Goal: Find specific page/section: Find specific page/section

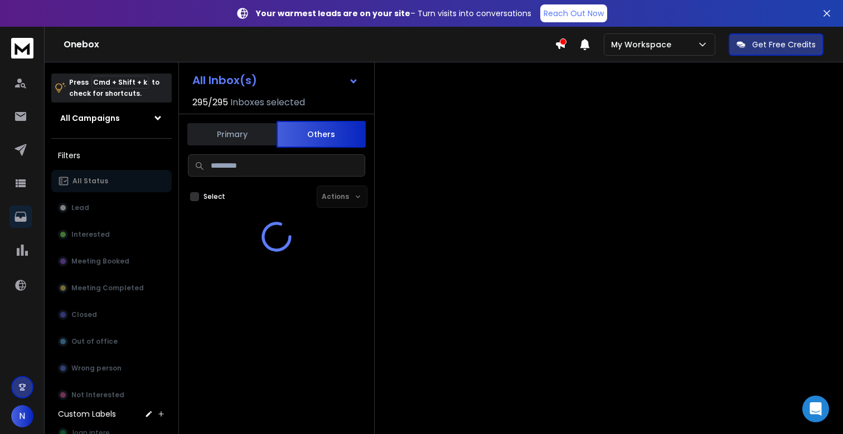
click at [324, 137] on button "Others" at bounding box center [320, 134] width 89 height 27
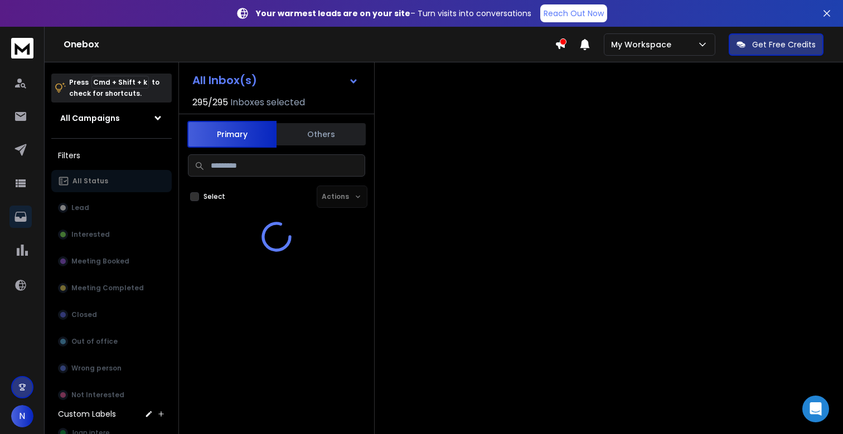
click at [220, 134] on button "Primary" at bounding box center [231, 134] width 89 height 27
click at [293, 130] on button "Others" at bounding box center [320, 134] width 89 height 25
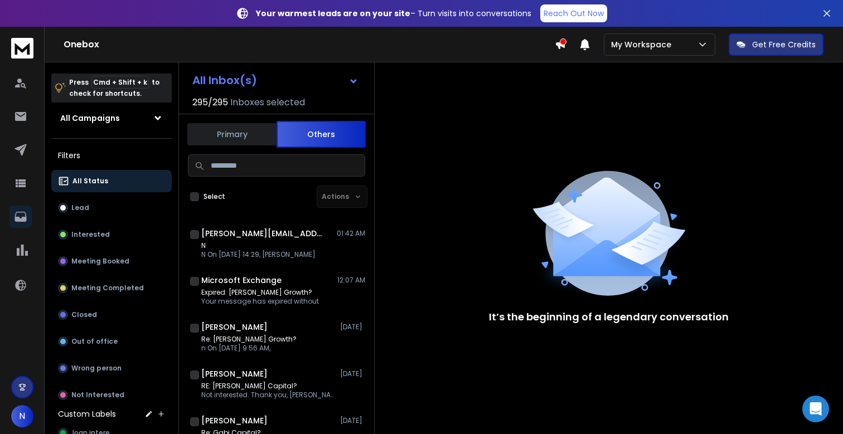
click at [293, 130] on button "Others" at bounding box center [320, 134] width 89 height 27
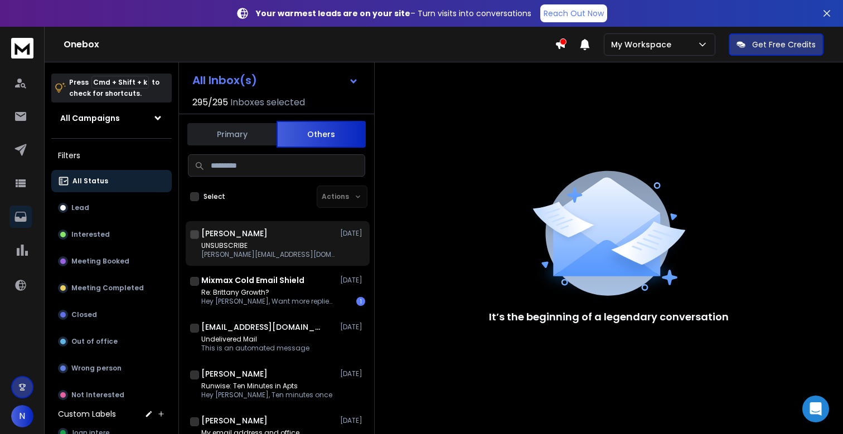
drag, startPoint x: 260, startPoint y: 281, endPoint x: 261, endPoint y: 264, distance: 17.3
click at [260, 282] on h1 "Mixmax Cold Email Shield" at bounding box center [252, 280] width 103 height 11
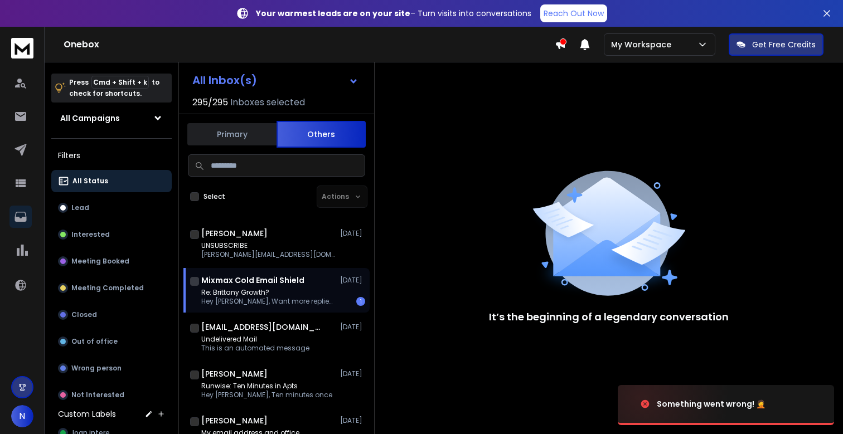
click at [229, 146] on button "Primary" at bounding box center [231, 134] width 89 height 25
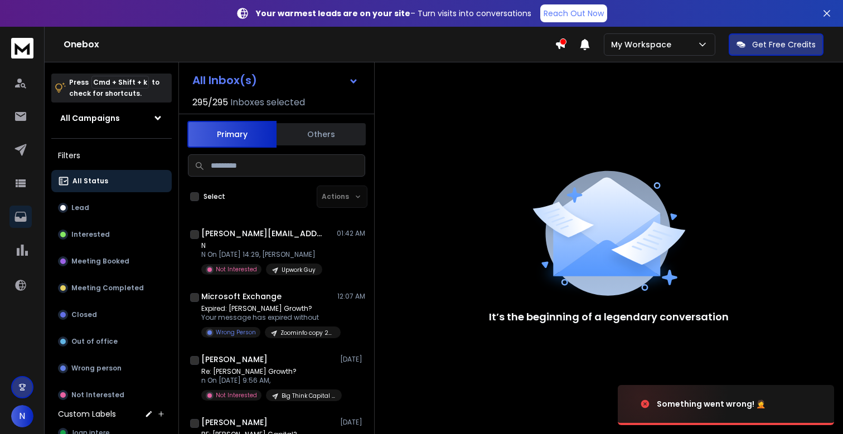
click at [313, 130] on button "Others" at bounding box center [320, 134] width 89 height 25
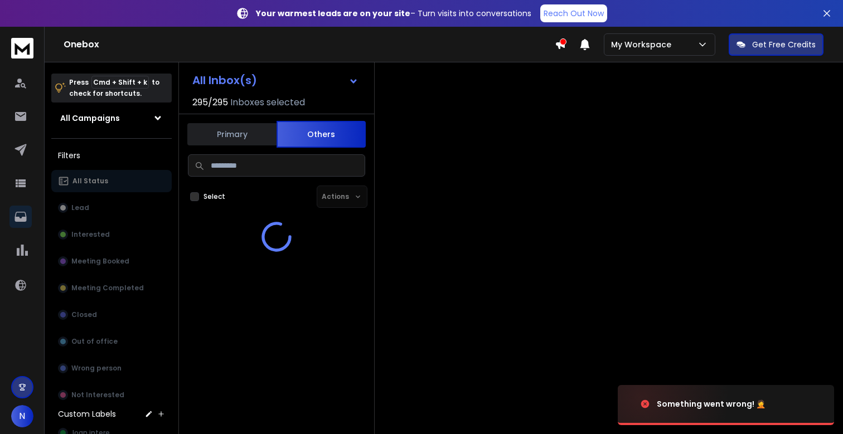
click at [313, 130] on button "Others" at bounding box center [320, 134] width 89 height 27
drag, startPoint x: 313, startPoint y: 130, endPoint x: 258, endPoint y: 137, distance: 55.0
click at [311, 130] on button "Others" at bounding box center [320, 134] width 89 height 27
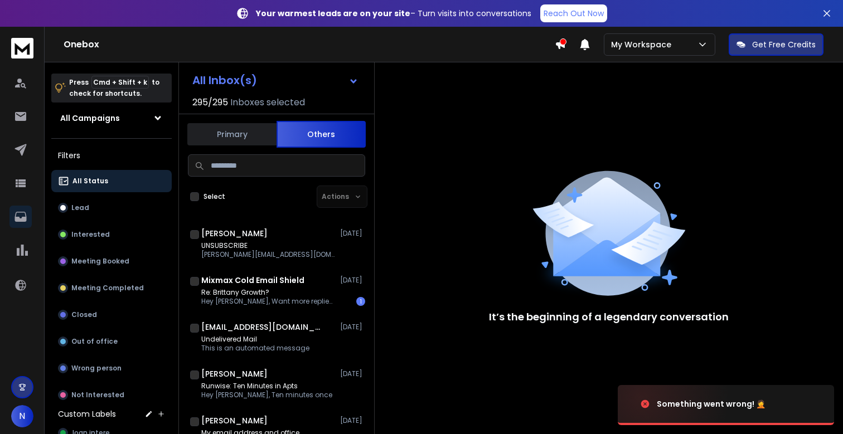
click at [231, 138] on button "Primary" at bounding box center [231, 134] width 89 height 25
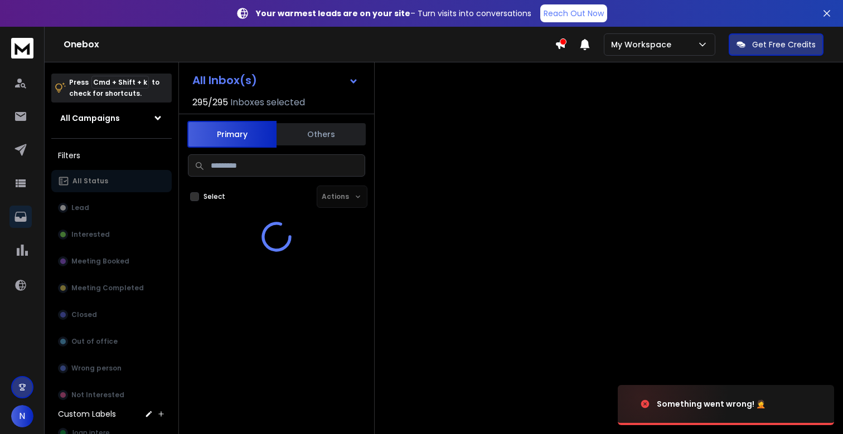
click at [231, 138] on button "Primary" at bounding box center [231, 134] width 89 height 27
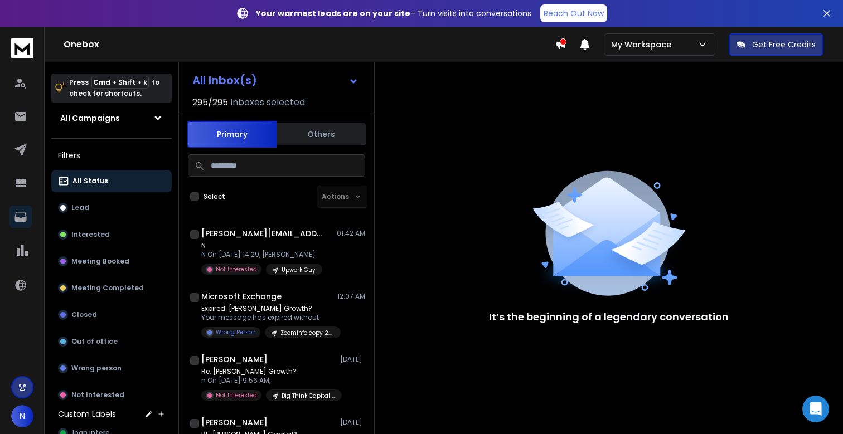
click at [324, 134] on button "Others" at bounding box center [320, 134] width 89 height 25
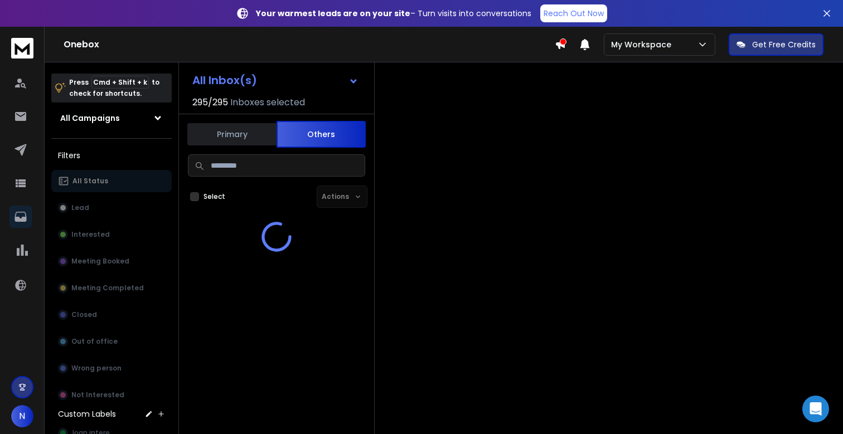
click at [324, 134] on button "Others" at bounding box center [320, 134] width 89 height 27
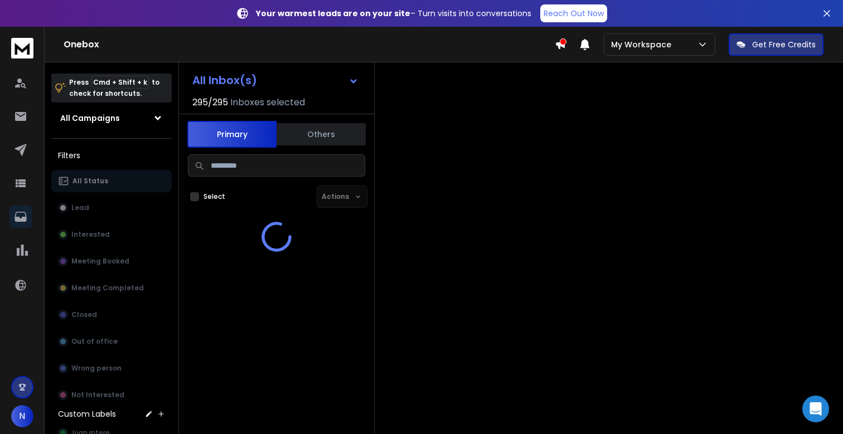
click at [248, 135] on button "Primary" at bounding box center [231, 134] width 89 height 27
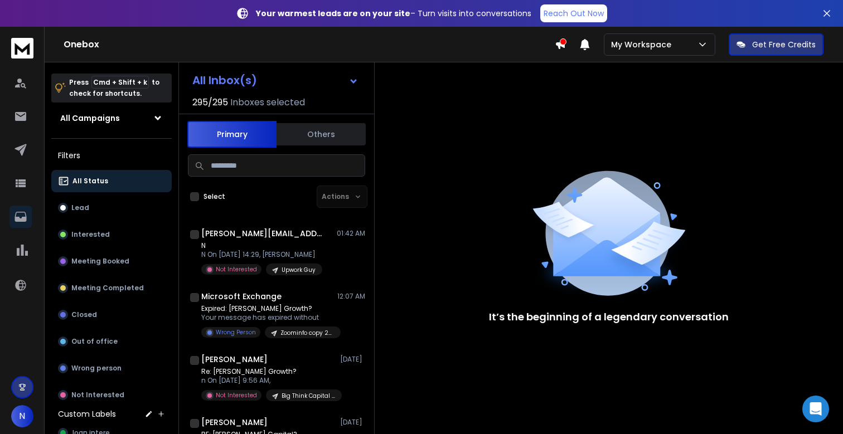
click at [288, 135] on button "Others" at bounding box center [320, 134] width 89 height 25
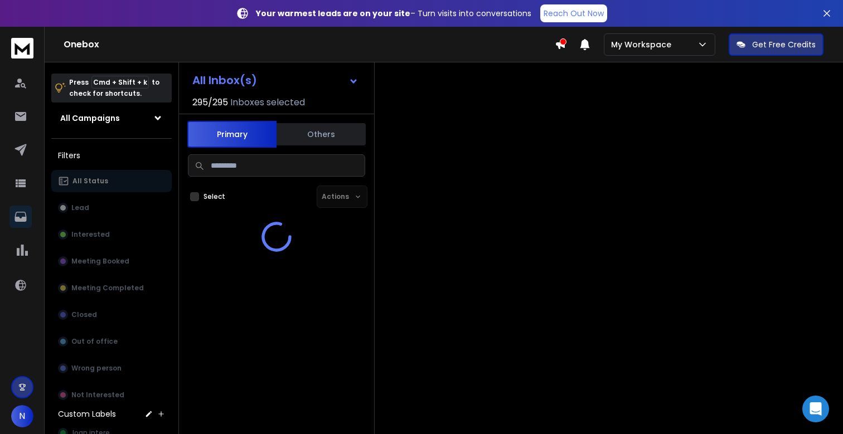
click at [212, 139] on button "Primary" at bounding box center [231, 134] width 89 height 27
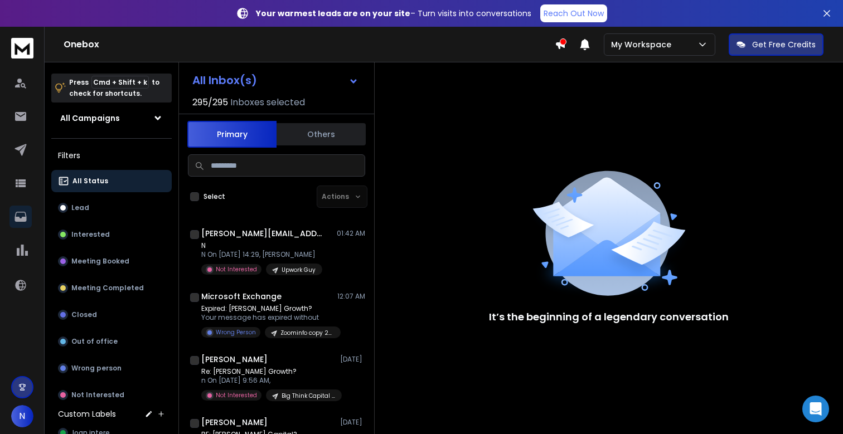
click at [289, 111] on div "All Inbox(s) 295 / 295 Inboxes selected Primary Others Select Actions [PERSON_N…" at bounding box center [276, 279] width 195 height 434
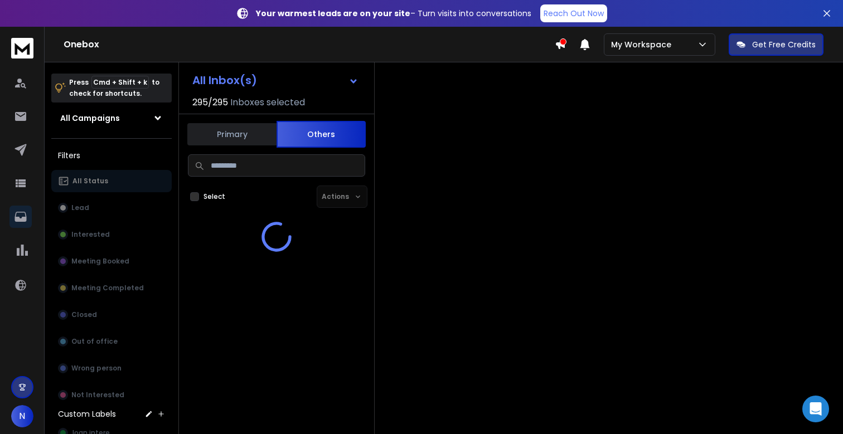
click at [294, 127] on button "Others" at bounding box center [320, 134] width 89 height 27
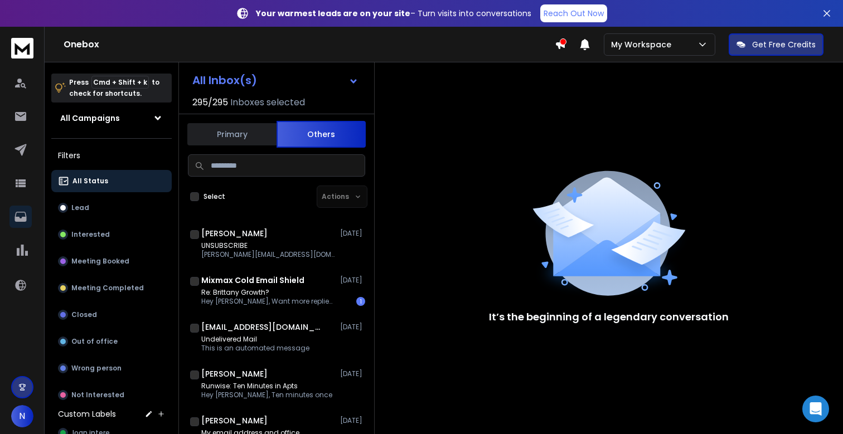
click at [226, 140] on button "Primary" at bounding box center [231, 134] width 89 height 25
